Goal: Task Accomplishment & Management: Manage account settings

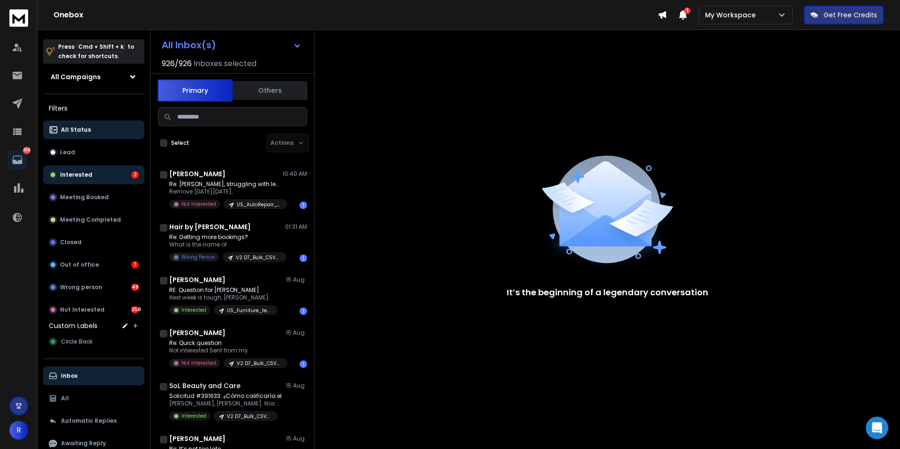
click at [123, 174] on button "Interested 2" at bounding box center [93, 174] width 101 height 19
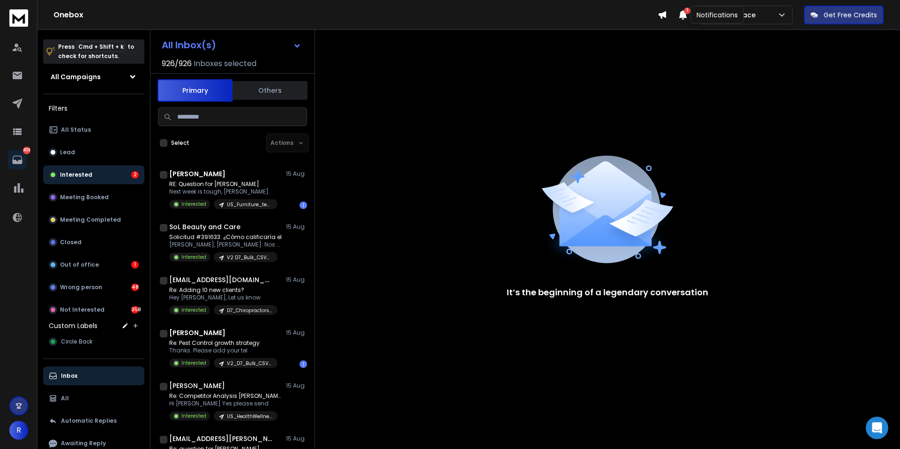
click at [676, 20] on div "1 My Workspace Get Free Credits" at bounding box center [770, 15] width 226 height 19
click at [679, 17] on icon at bounding box center [682, 14] width 9 height 9
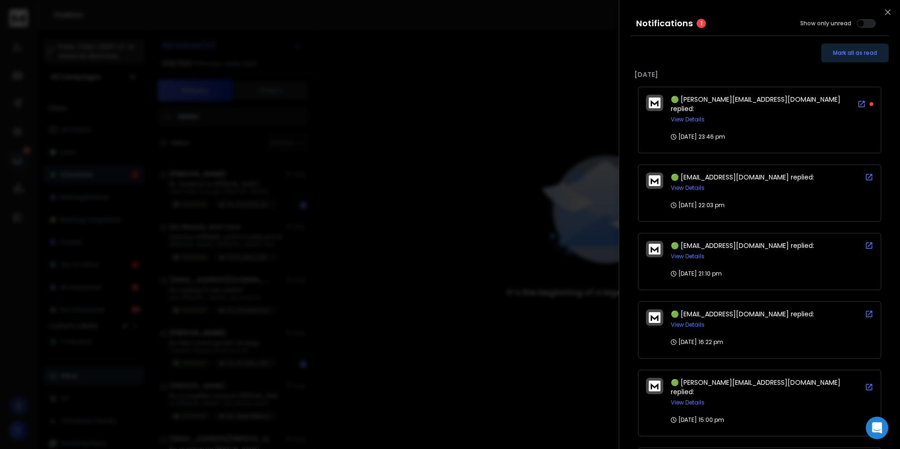
click at [850, 57] on button "Mark all as read" at bounding box center [854, 53] width 67 height 19
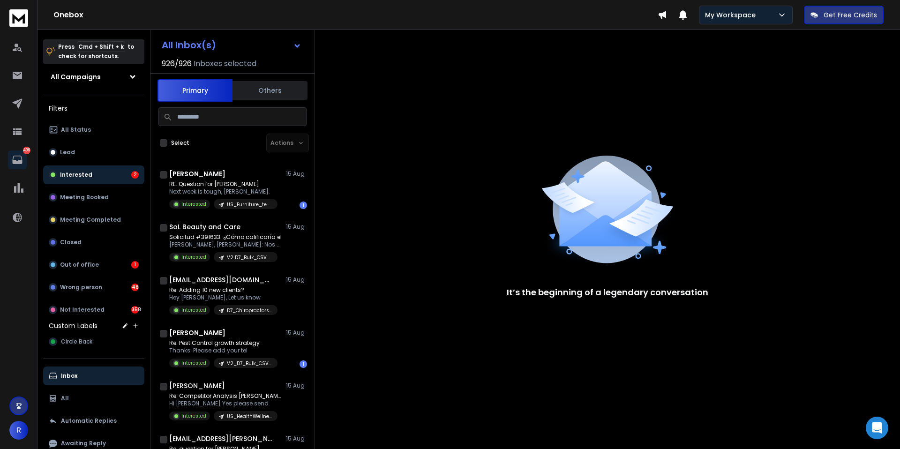
click at [742, 16] on p "My Workspace" at bounding box center [732, 14] width 54 height 9
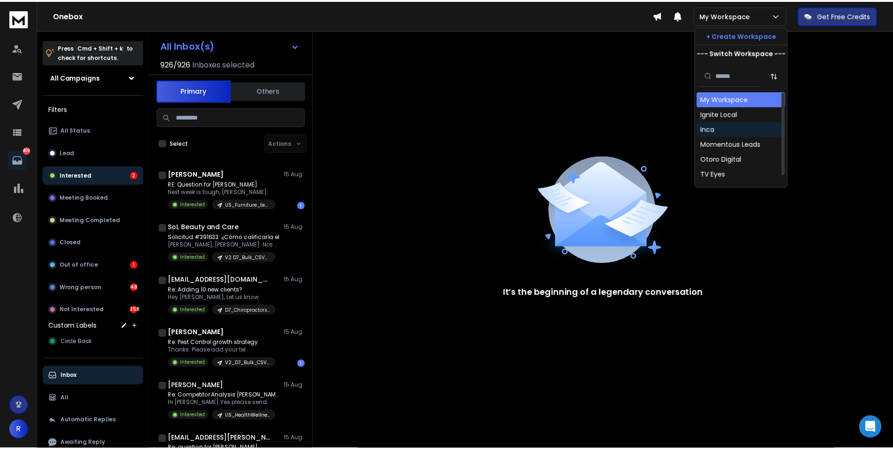
scroll to position [11, 0]
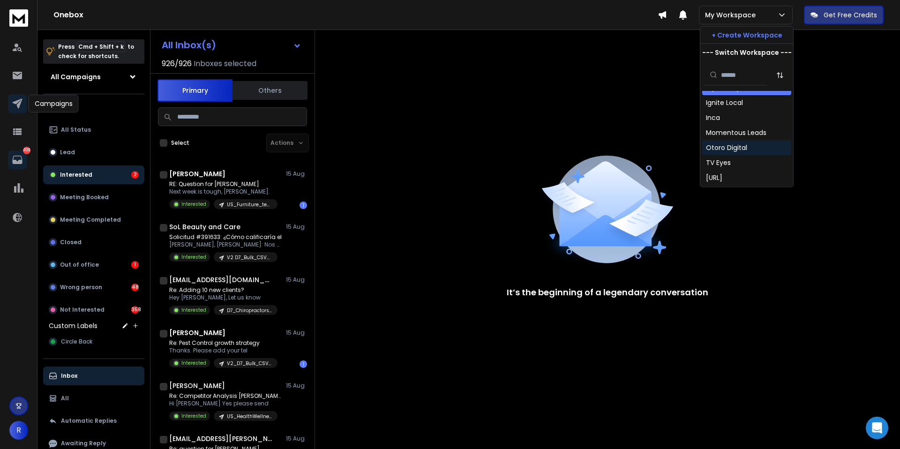
click at [23, 109] on link at bounding box center [17, 103] width 19 height 19
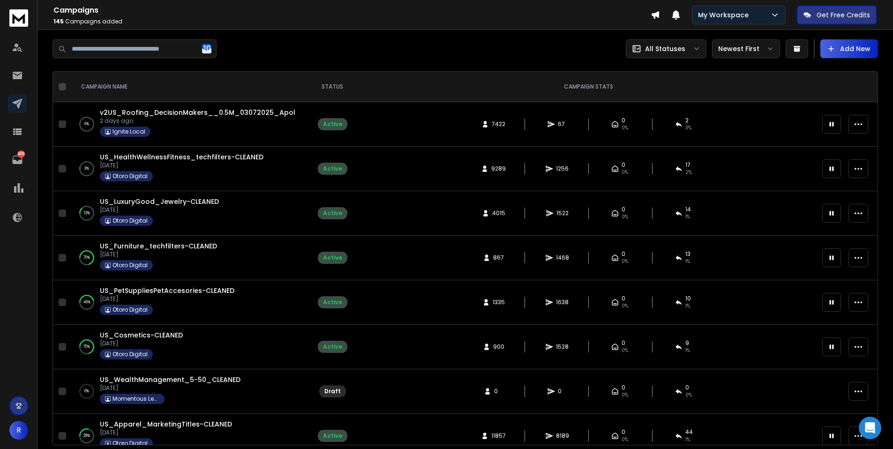
click at [743, 14] on p "My Workspace" at bounding box center [725, 14] width 54 height 9
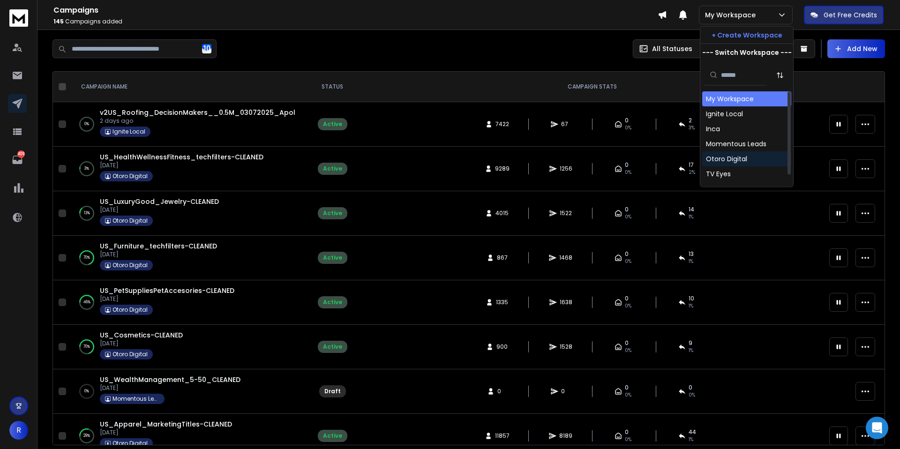
click at [753, 163] on div "Otoro Digital" at bounding box center [746, 158] width 89 height 15
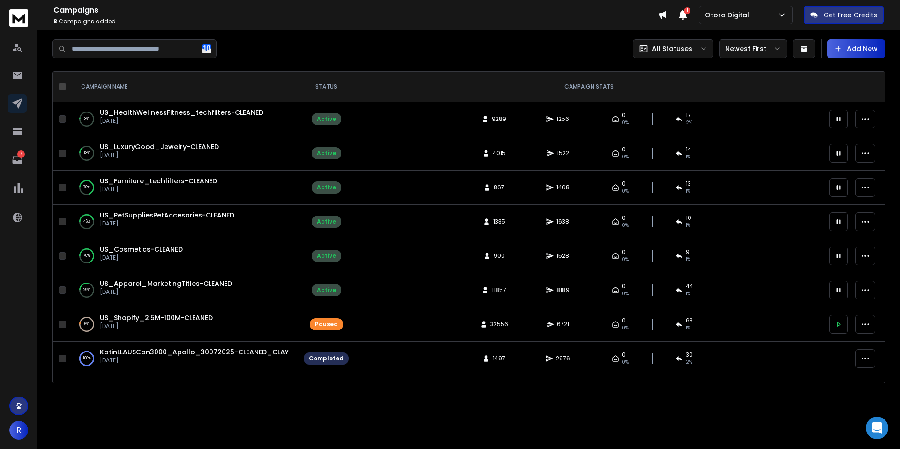
click at [189, 125] on div "US_HealthWellnessFitness_techfilters-CLEANED [DATE]" at bounding box center [182, 119] width 164 height 22
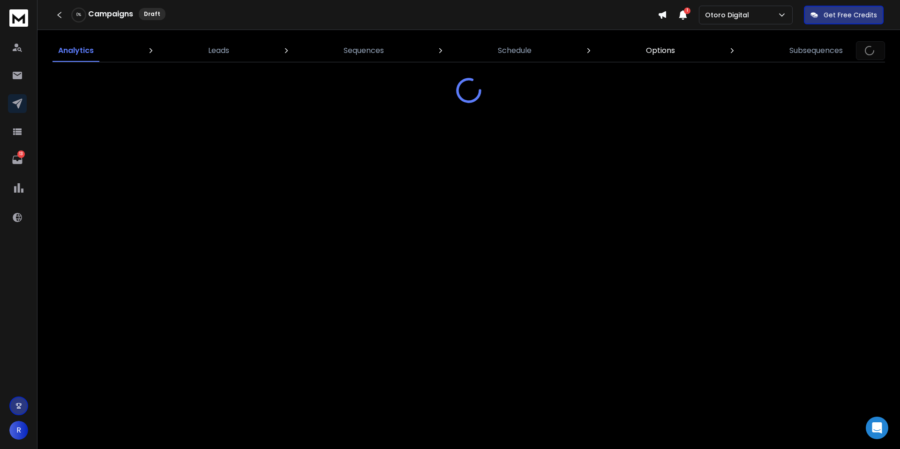
click at [661, 47] on p "Options" at bounding box center [660, 50] width 29 height 11
select select "*"
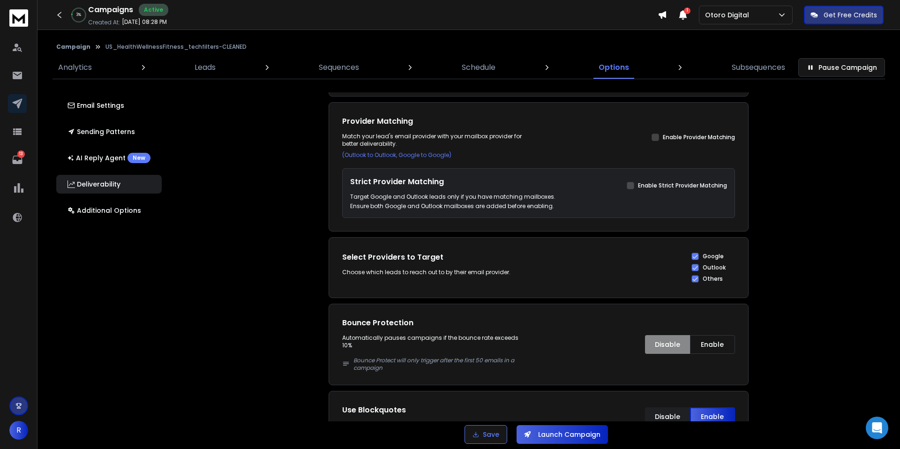
scroll to position [1428, 0]
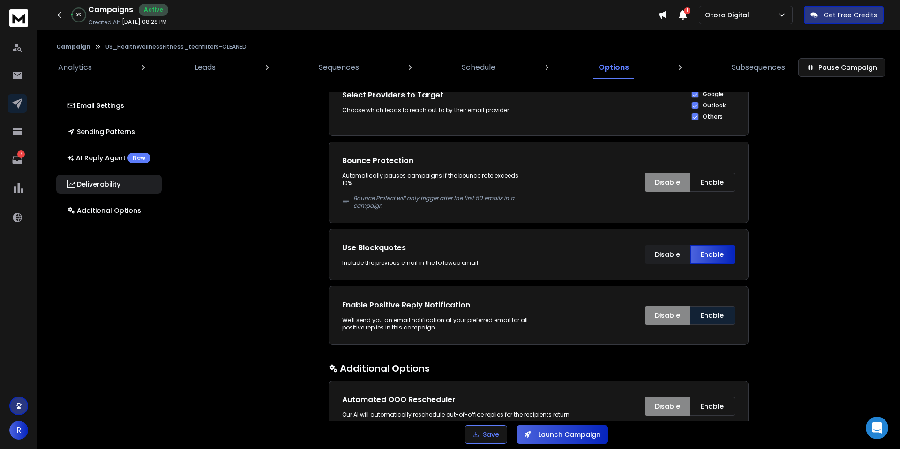
click at [706, 306] on button "Enable" at bounding box center [712, 315] width 45 height 19
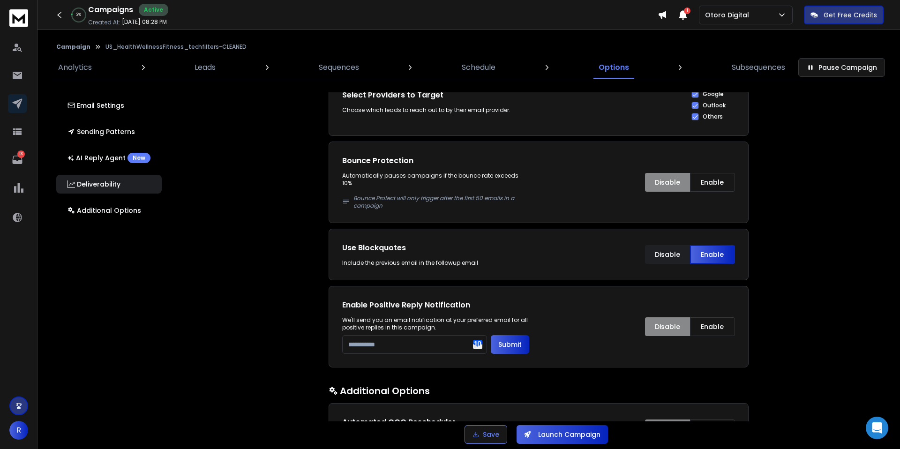
click at [386, 325] on div "We'll send you an email notification at your preferred email for all positive r…" at bounding box center [435, 334] width 187 height 37
click at [386, 335] on input "email" at bounding box center [414, 344] width 145 height 19
type input "**********"
click at [509, 335] on button "Submit" at bounding box center [510, 344] width 38 height 19
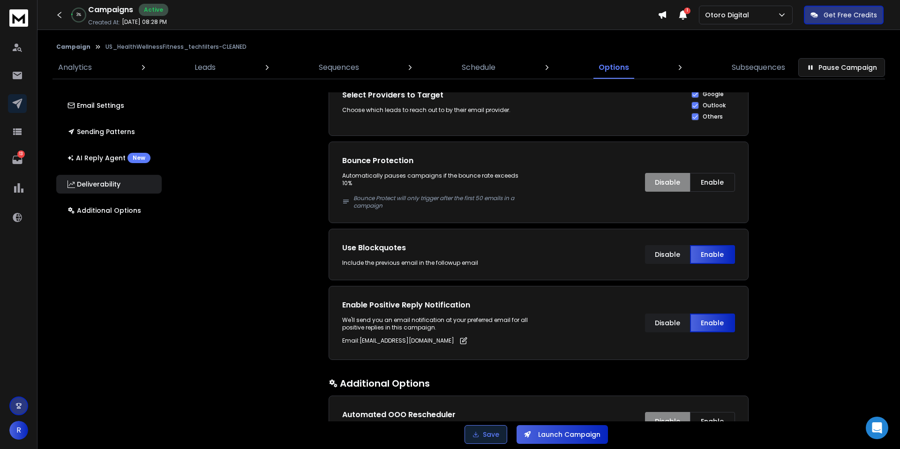
click at [475, 442] on button "Save" at bounding box center [485, 434] width 43 height 19
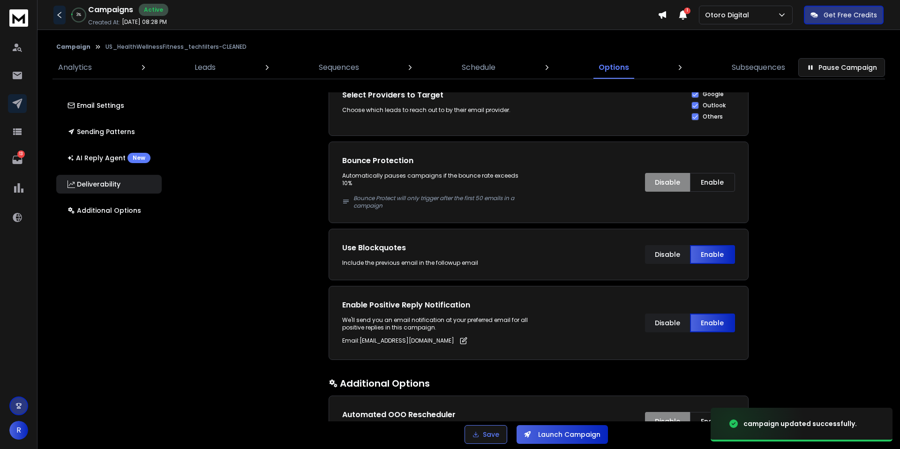
click at [53, 13] on button at bounding box center [59, 15] width 12 height 19
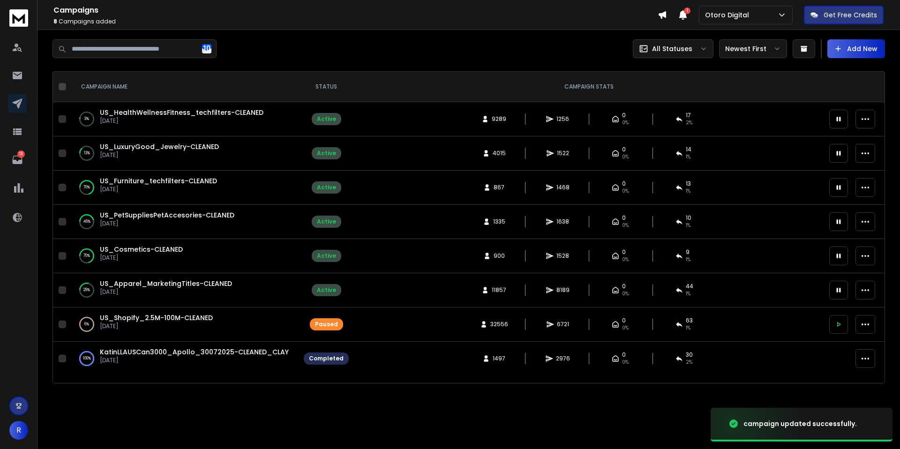
click at [178, 155] on p "[DATE]" at bounding box center [159, 154] width 119 height 7
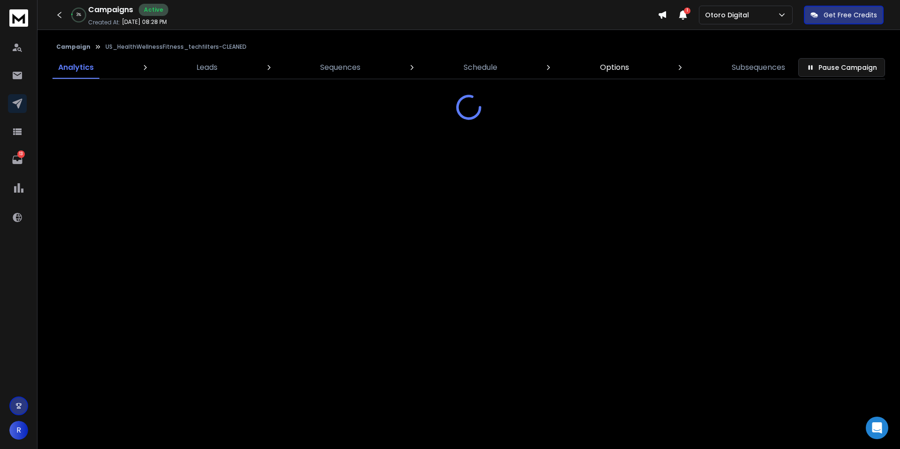
click at [620, 71] on p "Options" at bounding box center [614, 67] width 29 height 11
select select "*"
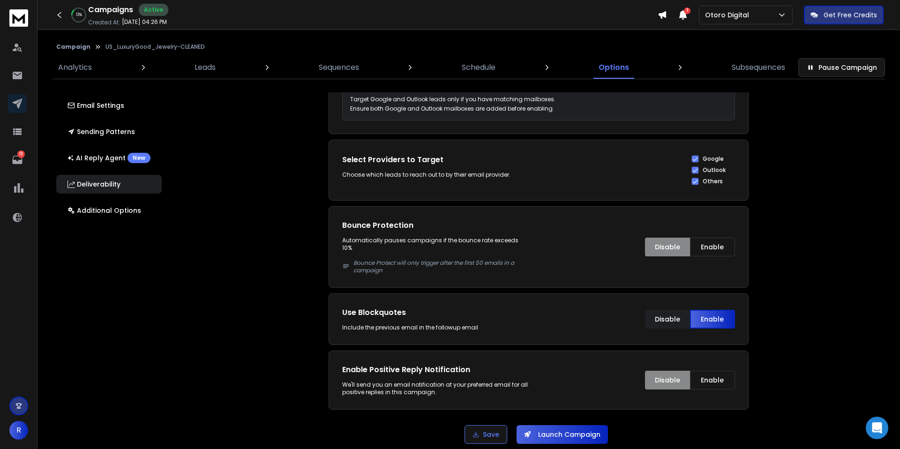
scroll to position [1377, 0]
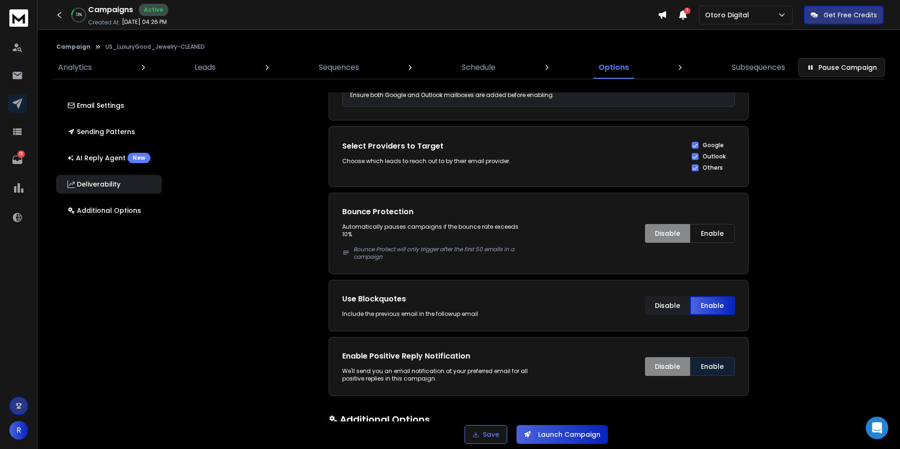
click at [710, 358] on button "Enable" at bounding box center [712, 366] width 45 height 19
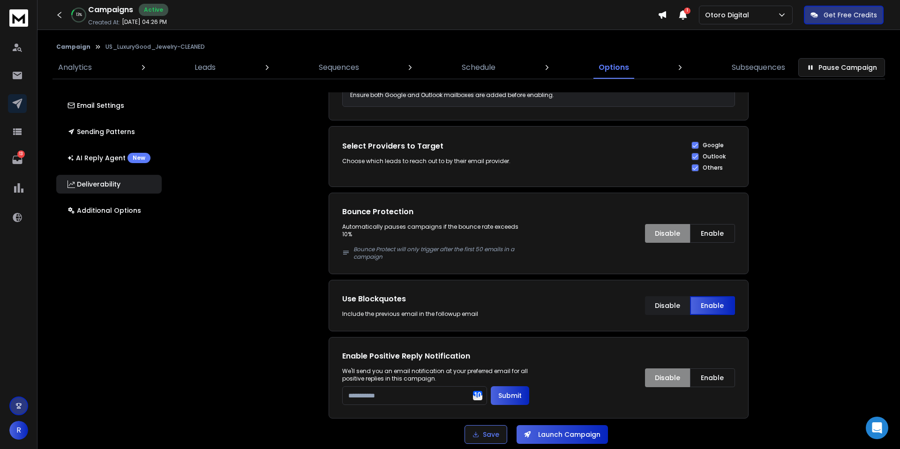
click at [387, 386] on input "email" at bounding box center [414, 395] width 145 height 19
type input "**********"
click at [497, 386] on button "Submit" at bounding box center [510, 395] width 38 height 19
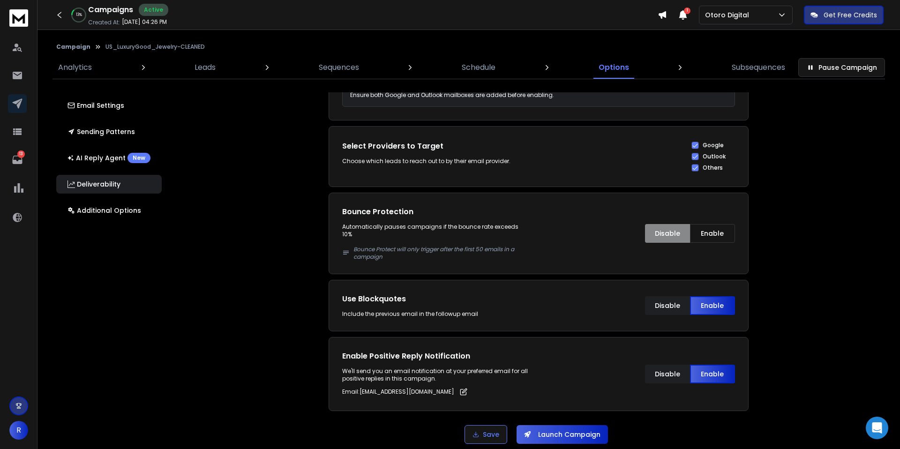
click at [480, 448] on div "Your warmest leads are on your site – Turn visits into conversations Reach Out …" at bounding box center [450, 224] width 900 height 449
click at [479, 437] on button "Save" at bounding box center [485, 434] width 43 height 19
click at [53, 22] on div "13 % Campaigns Active Created At: Aug 12, 2025, 04:26 PM 1 Otoro Digital Get Fr…" at bounding box center [450, 15] width 900 height 30
click at [61, 14] on icon at bounding box center [59, 15] width 8 height 8
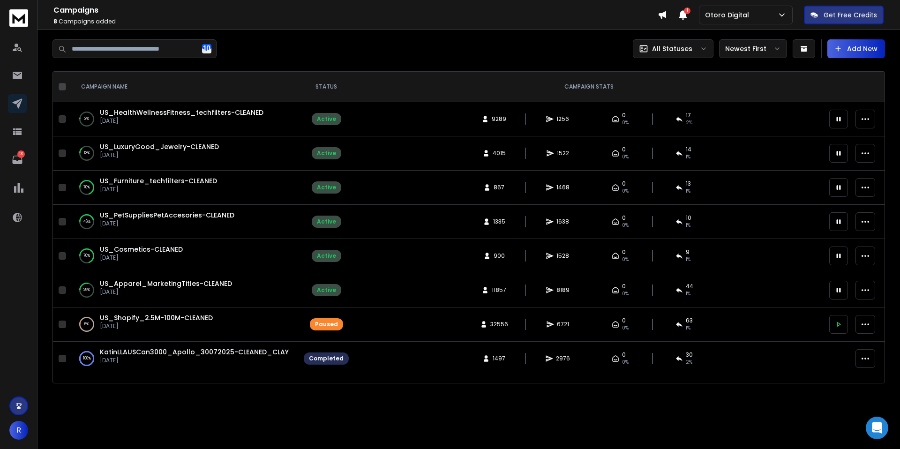
click at [137, 182] on span "US_Furniture_techfilters-CLEANED" at bounding box center [158, 180] width 117 height 9
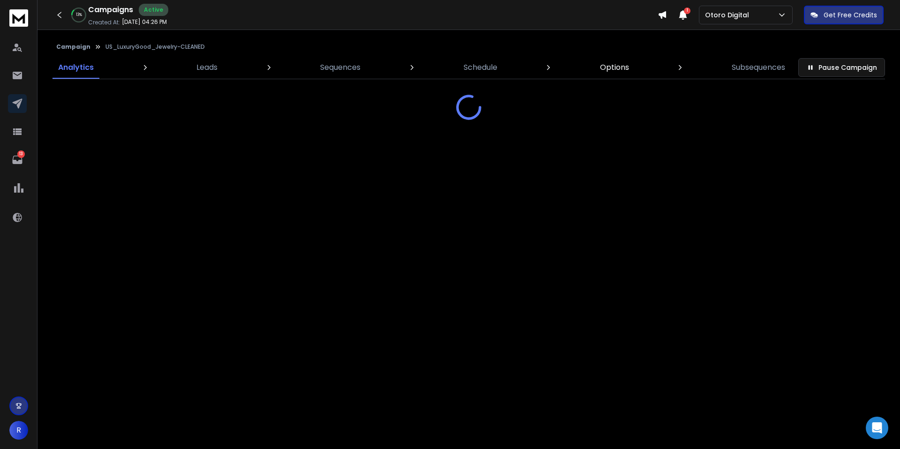
click at [625, 70] on link "Options" at bounding box center [614, 67] width 40 height 22
select select "*"
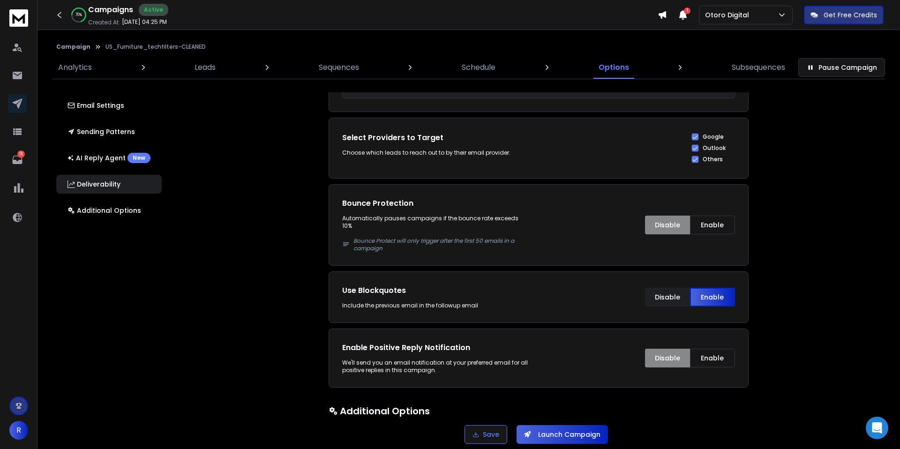
scroll to position [1448, 0]
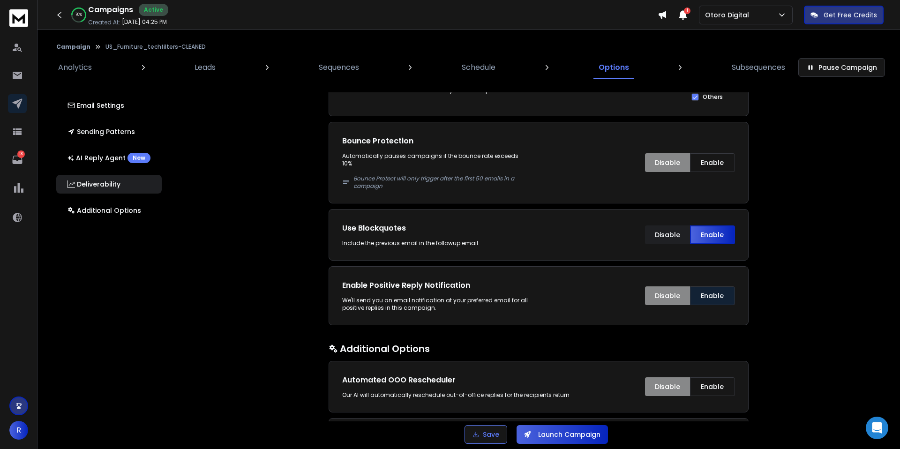
click at [699, 288] on button "Enable" at bounding box center [712, 295] width 45 height 19
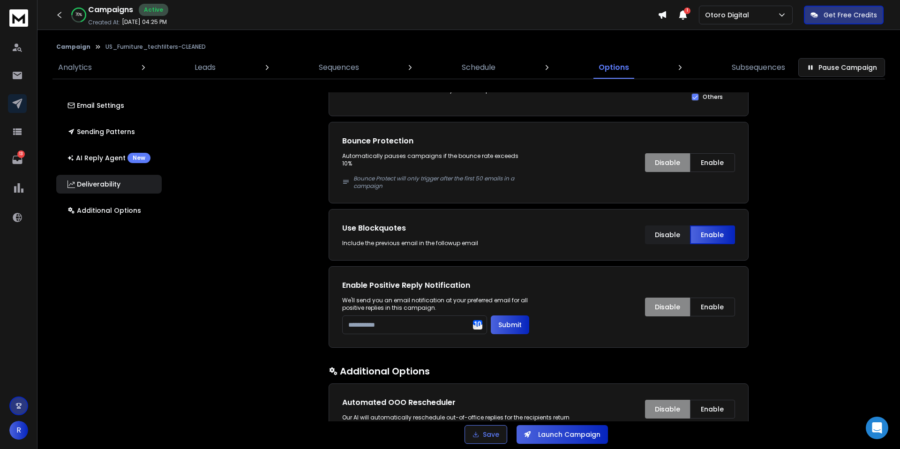
click at [422, 321] on input "email" at bounding box center [414, 324] width 145 height 19
type input "**********"
click at [495, 325] on button "Submit" at bounding box center [510, 324] width 38 height 19
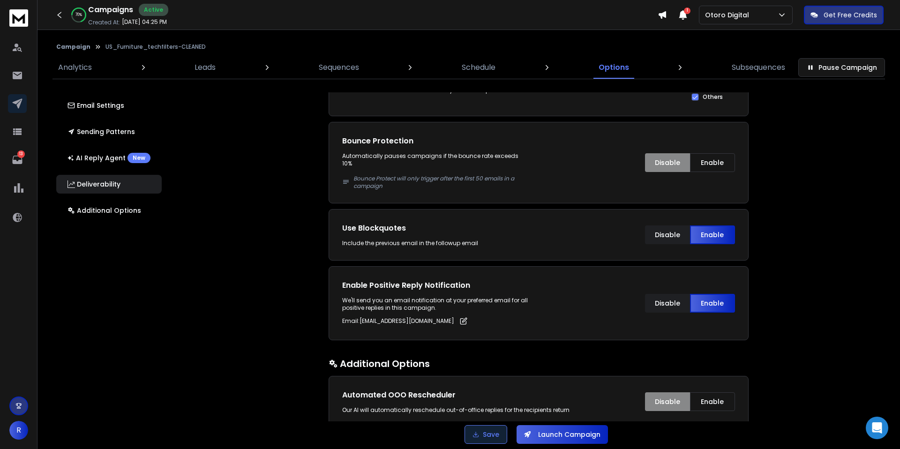
click at [484, 435] on button "Save" at bounding box center [485, 434] width 43 height 19
